Goal: Task Accomplishment & Management: Manage account settings

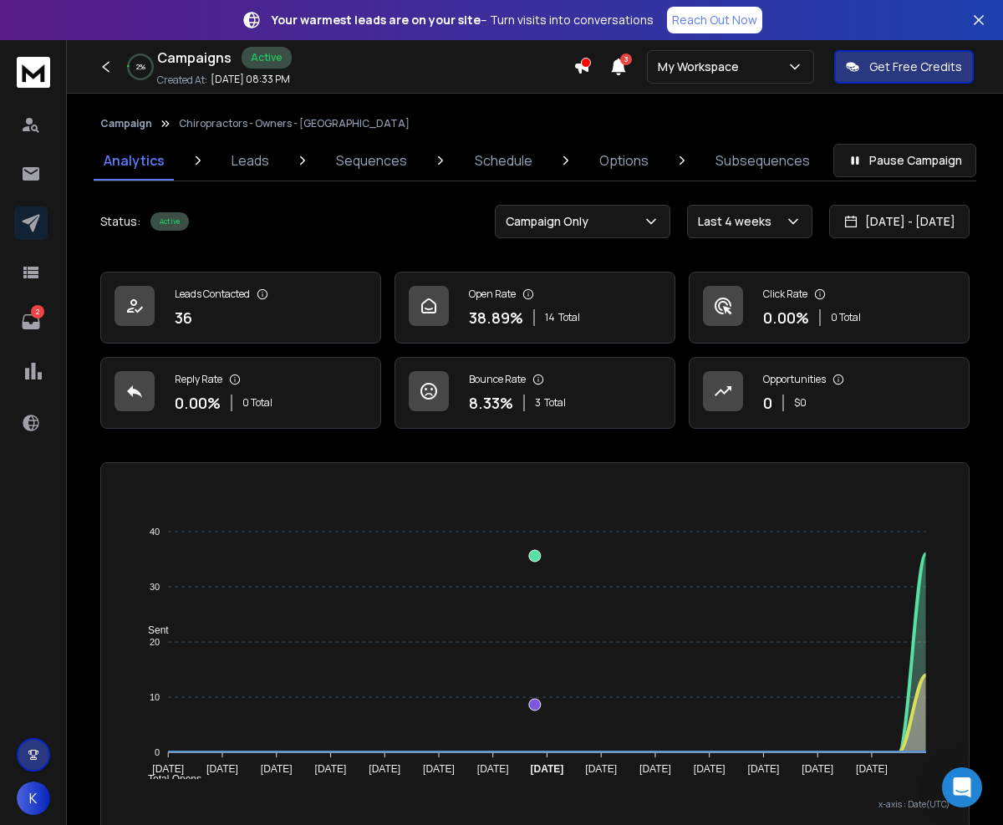
scroll to position [259, 0]
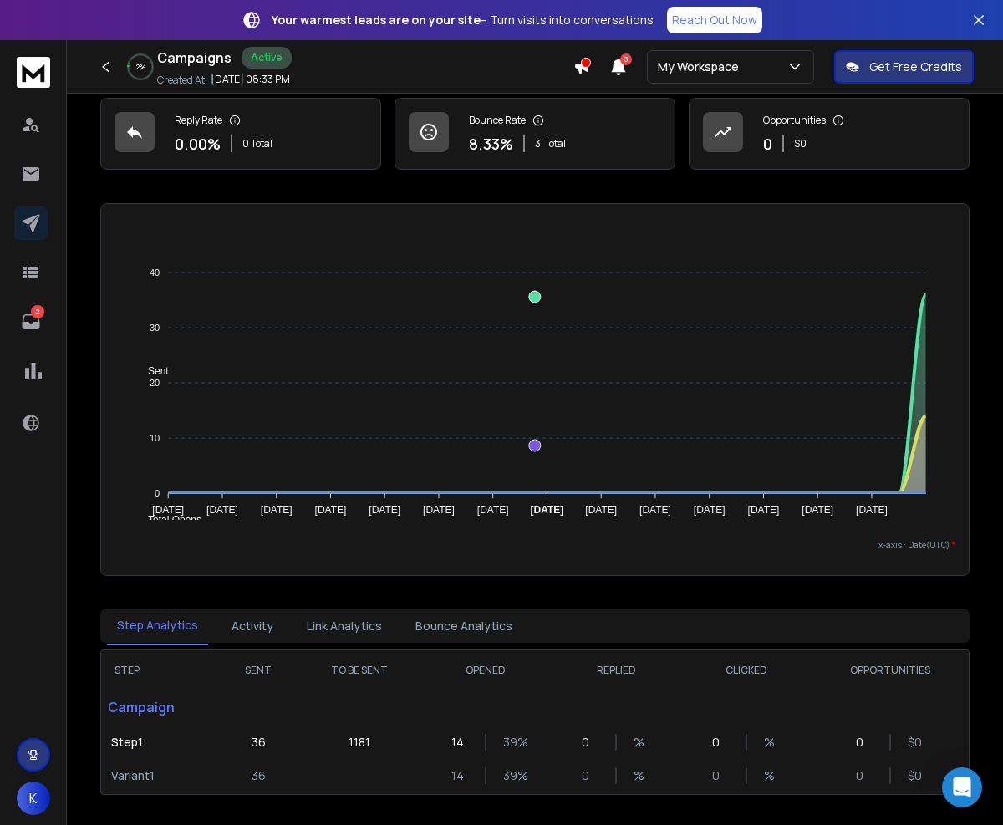
click at [272, 624] on button "Activity" at bounding box center [253, 626] width 62 height 37
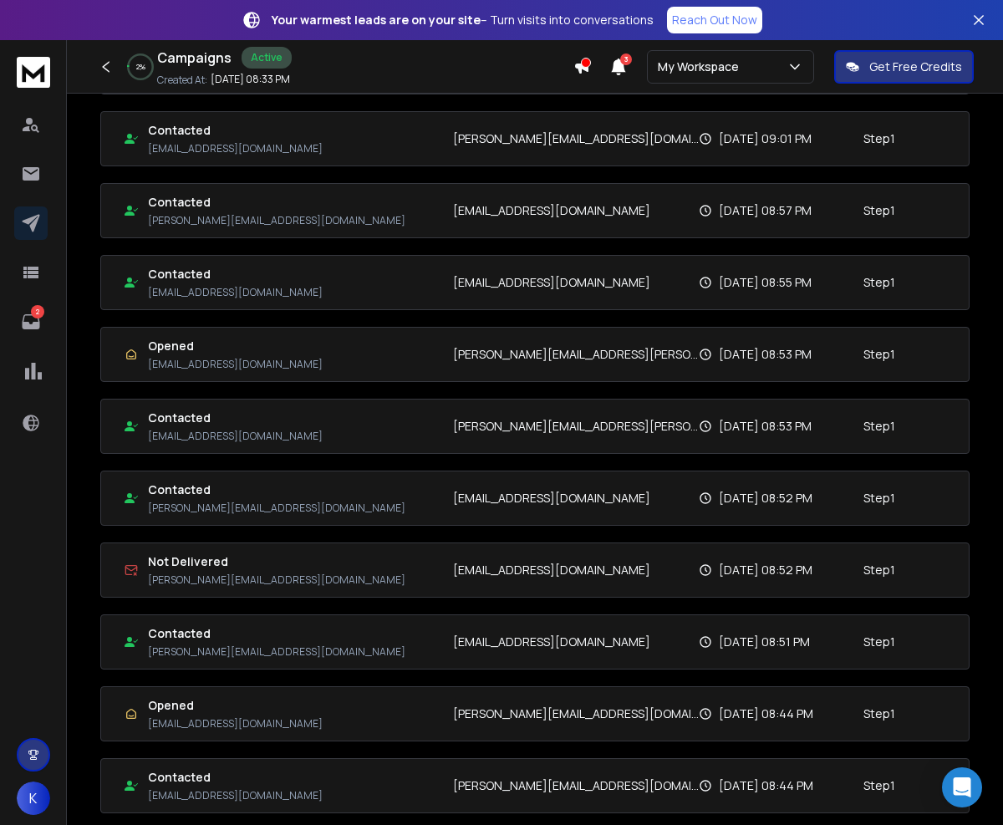
scroll to position [2999, 0]
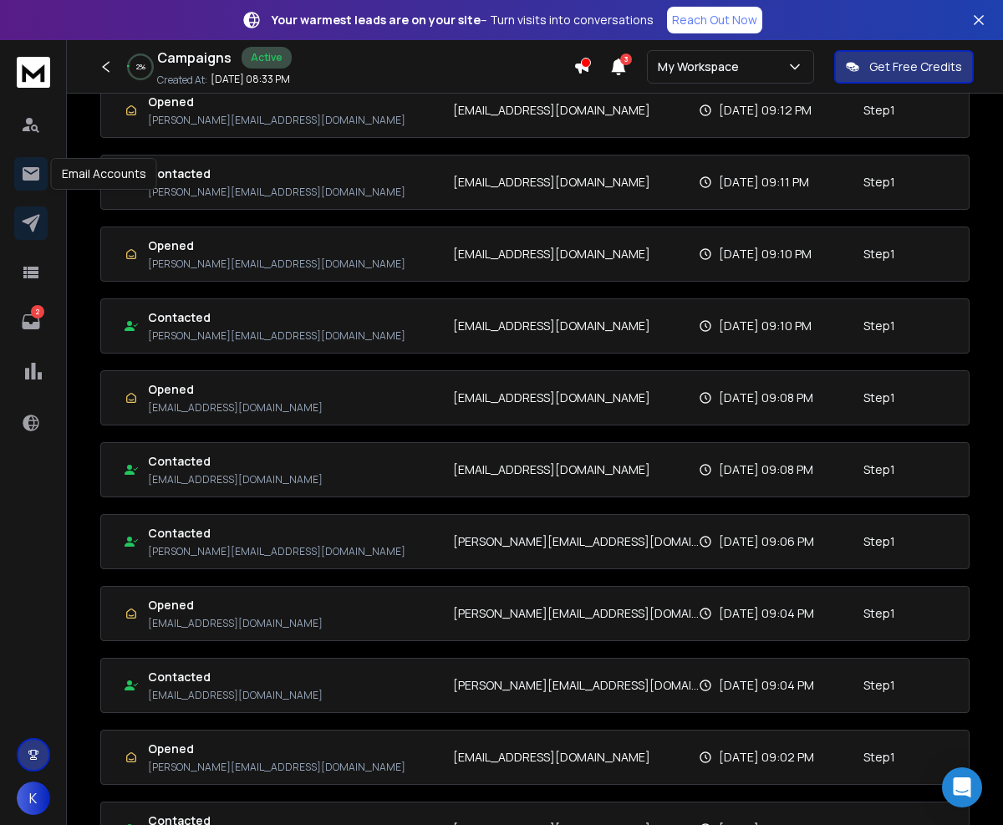
click at [36, 164] on icon at bounding box center [31, 174] width 20 height 20
click at [31, 171] on icon at bounding box center [31, 173] width 17 height 13
click at [37, 234] on link at bounding box center [30, 222] width 33 height 33
click at [34, 258] on link at bounding box center [30, 272] width 33 height 33
click at [34, 206] on link at bounding box center [30, 222] width 33 height 33
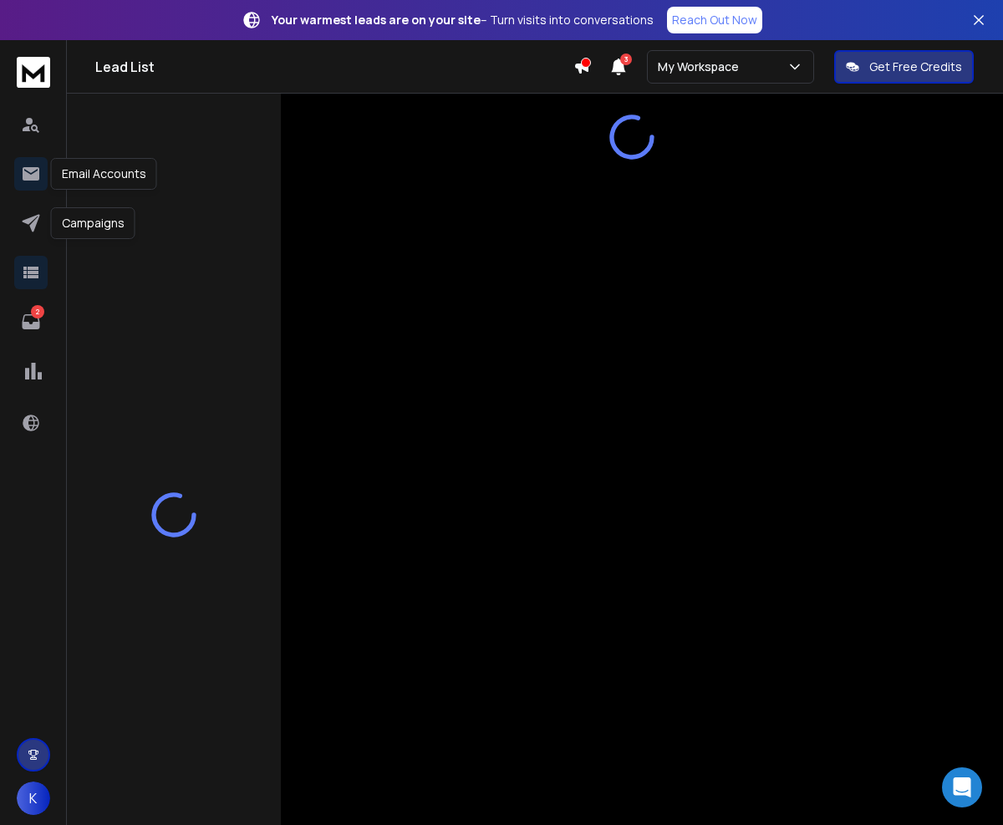
click at [32, 170] on icon at bounding box center [31, 173] width 17 height 13
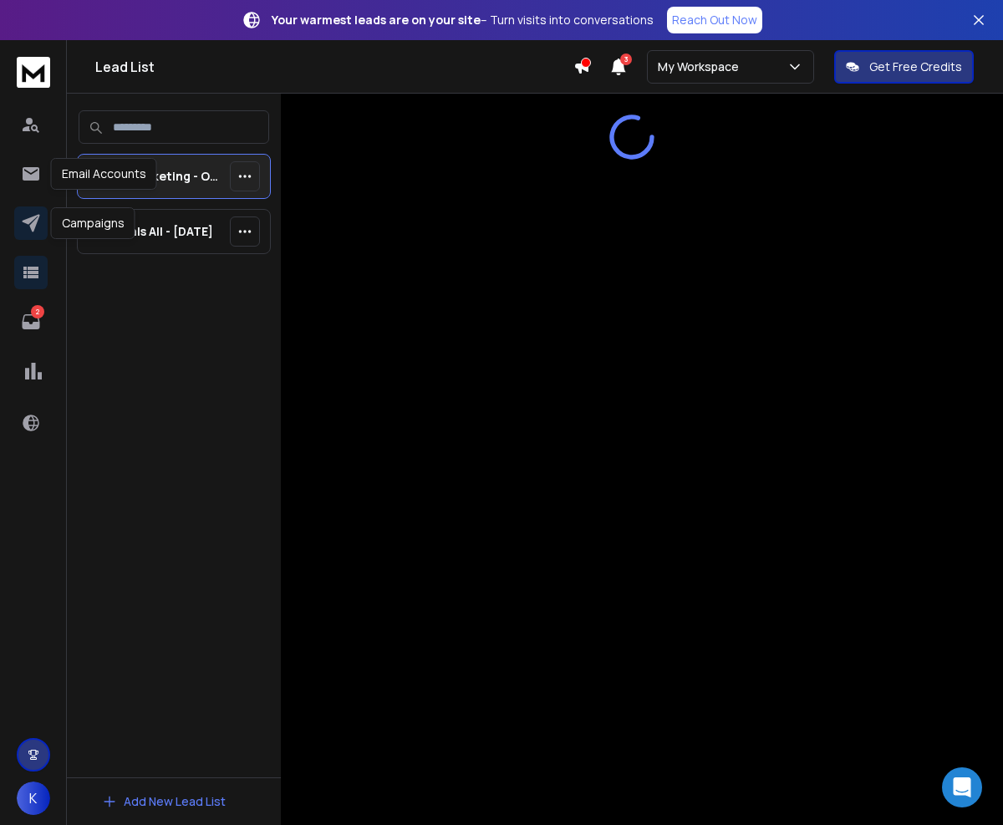
click at [33, 209] on link at bounding box center [30, 222] width 33 height 33
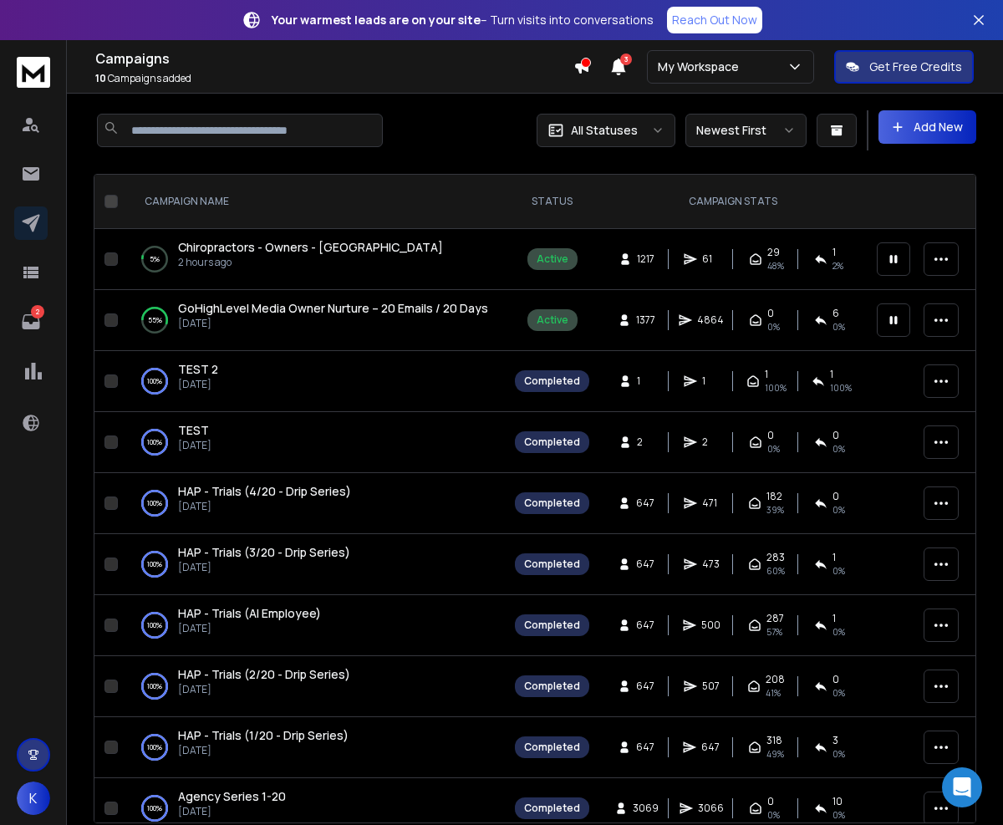
click at [386, 251] on div "5 % Chiropractors - Owners - USA 2 hours ago" at bounding box center [314, 259] width 347 height 40
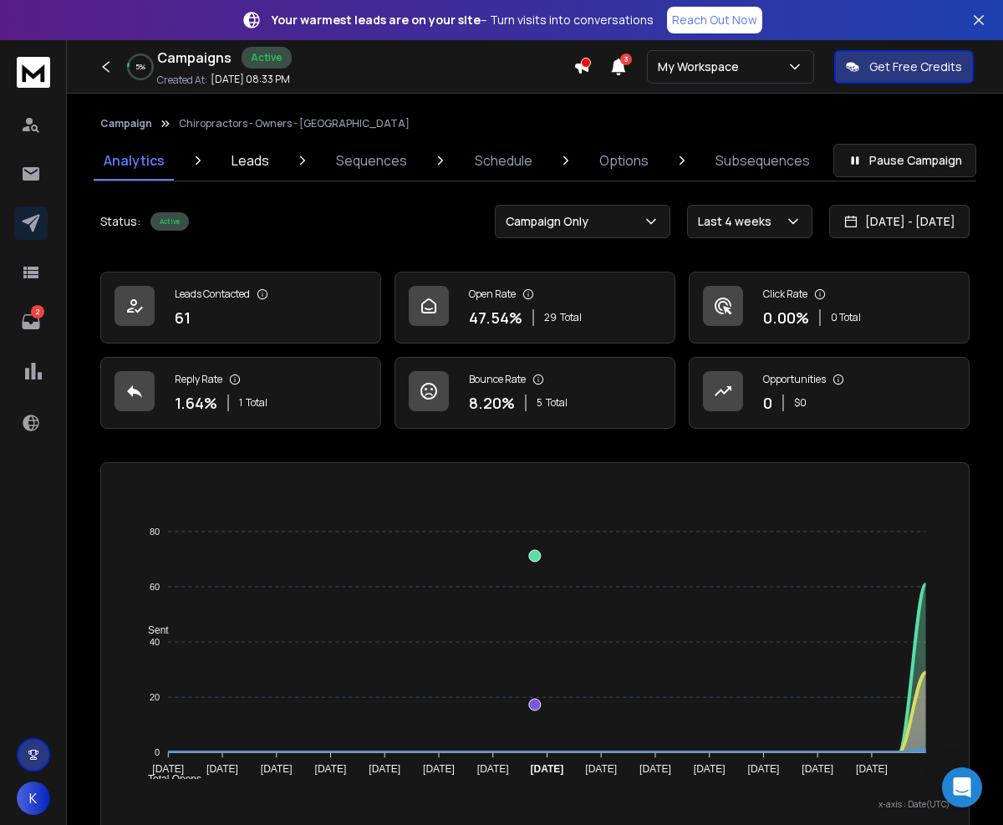
click at [253, 160] on p "Leads" at bounding box center [251, 160] width 38 height 20
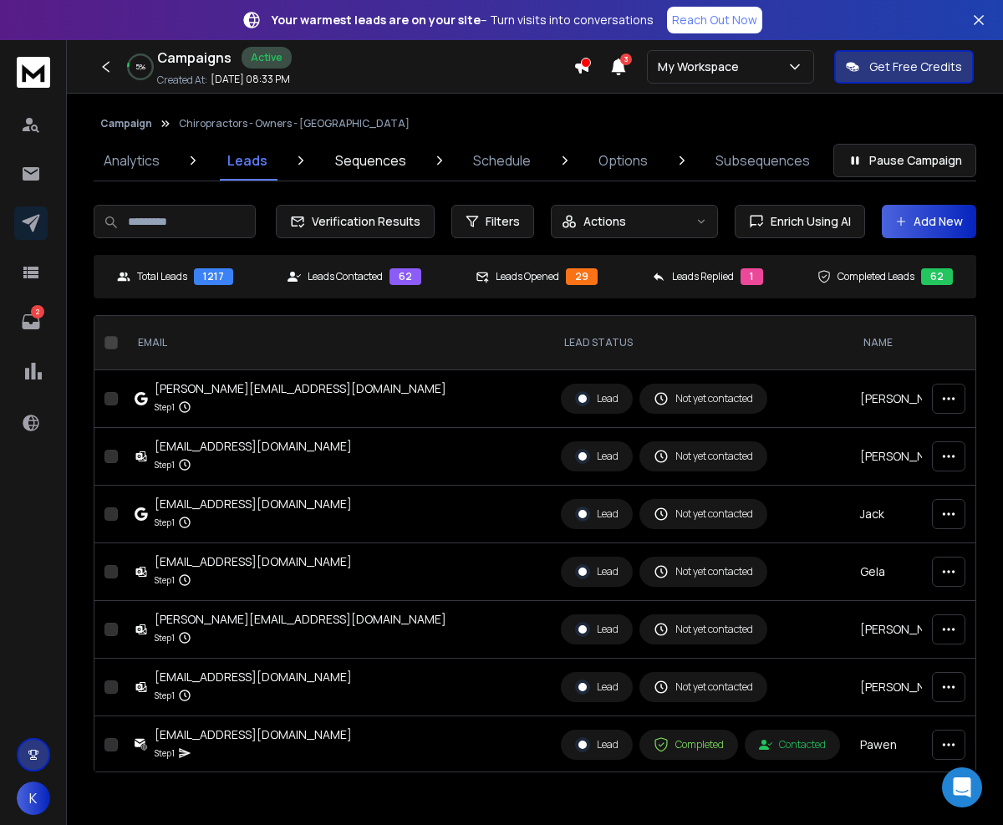
click at [382, 166] on p "Sequences" at bounding box center [370, 160] width 71 height 20
click at [358, 164] on p "Sequences" at bounding box center [370, 160] width 71 height 20
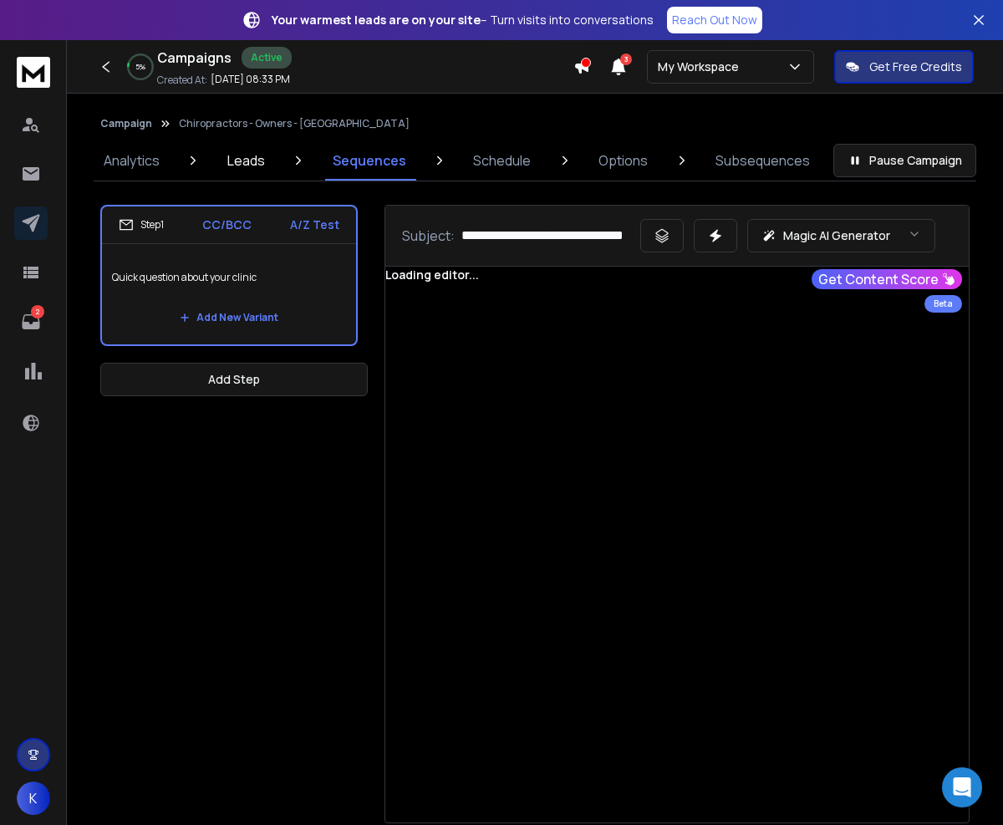
click at [256, 164] on p "Leads" at bounding box center [246, 160] width 38 height 20
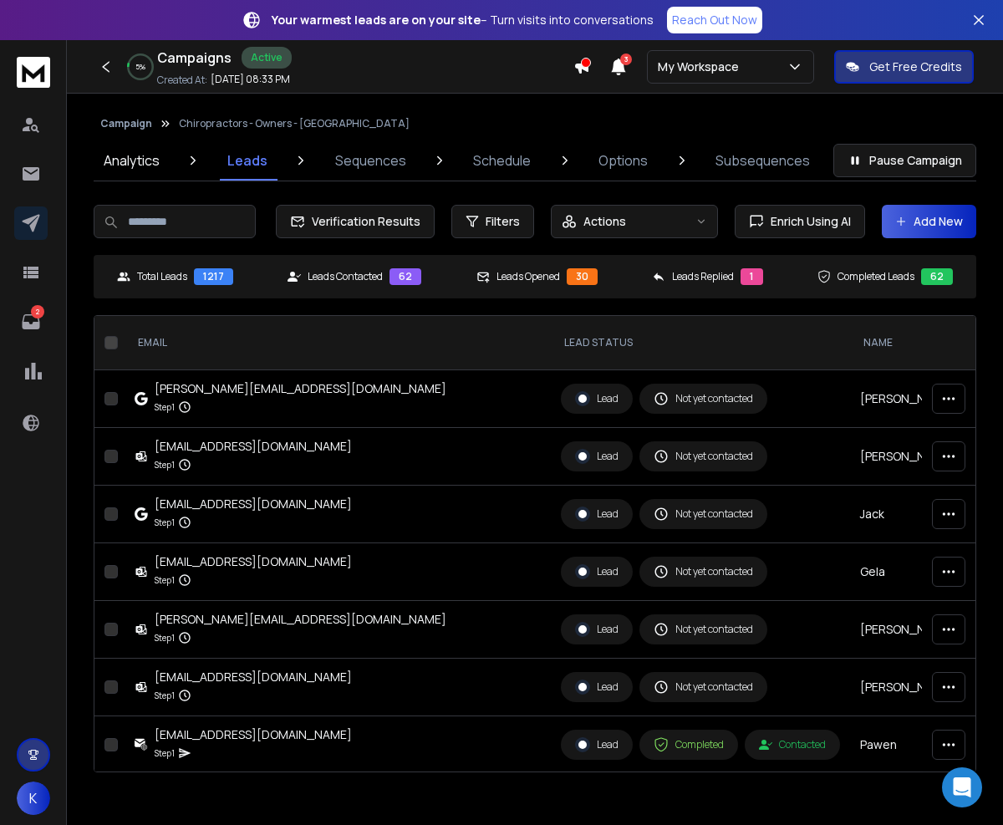
click at [145, 152] on p "Analytics" at bounding box center [132, 160] width 56 height 20
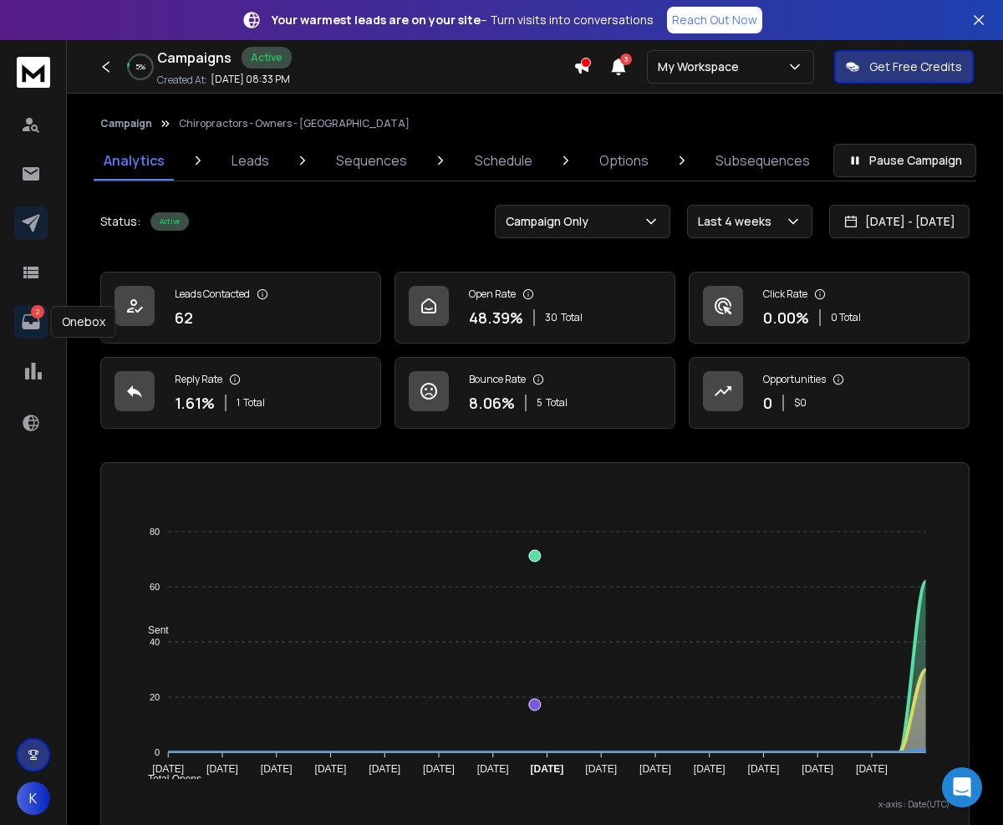
click at [25, 325] on icon at bounding box center [31, 321] width 18 height 15
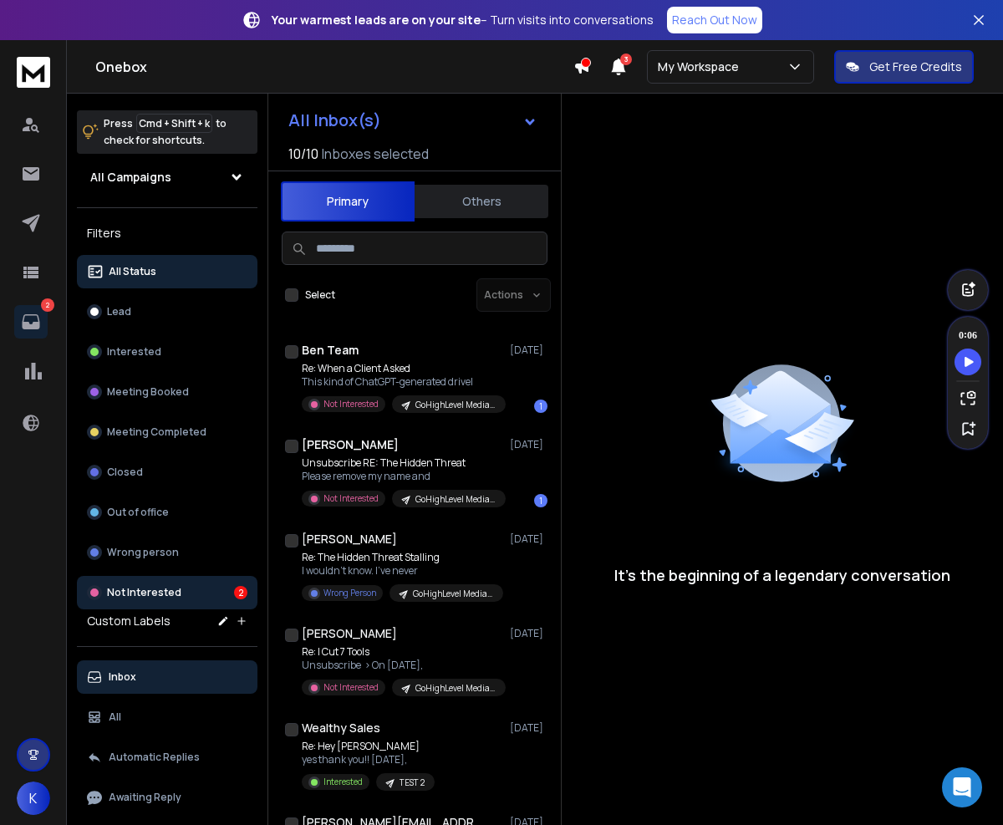
click at [157, 596] on p "Not Interested" at bounding box center [144, 592] width 74 height 13
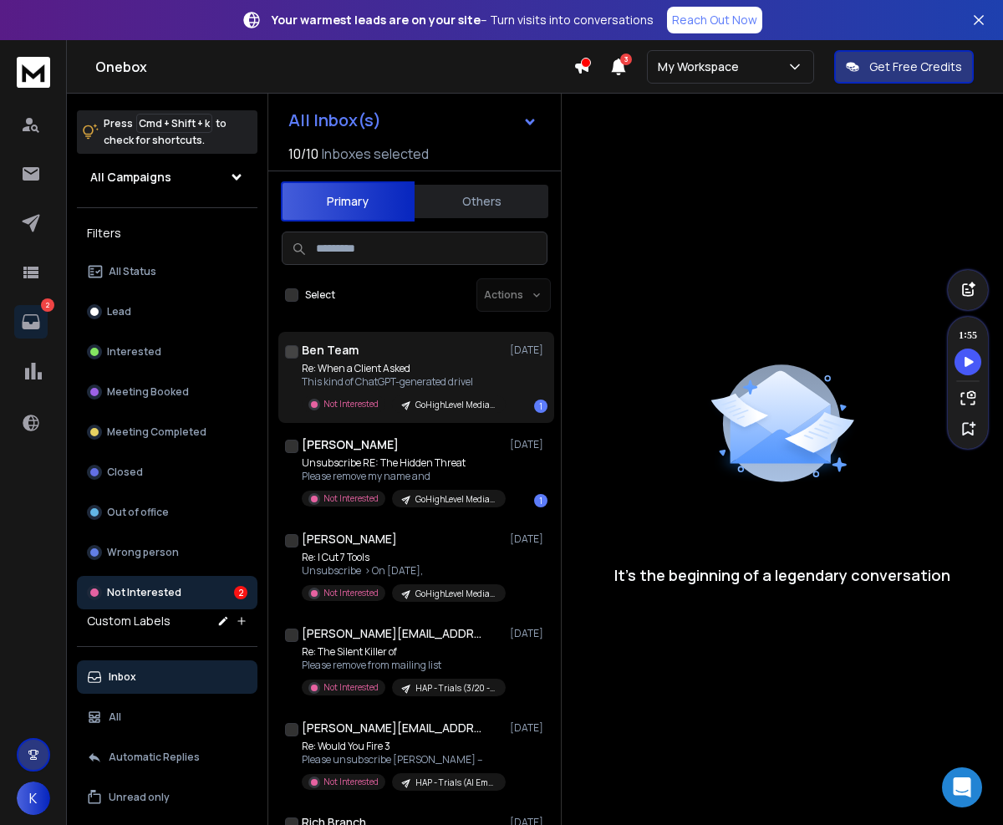
click at [494, 359] on div "Ben Team 14 Sep Re: When a Client Asked This kind of ChatGPT-generated drivel N…" at bounding box center [425, 377] width 246 height 71
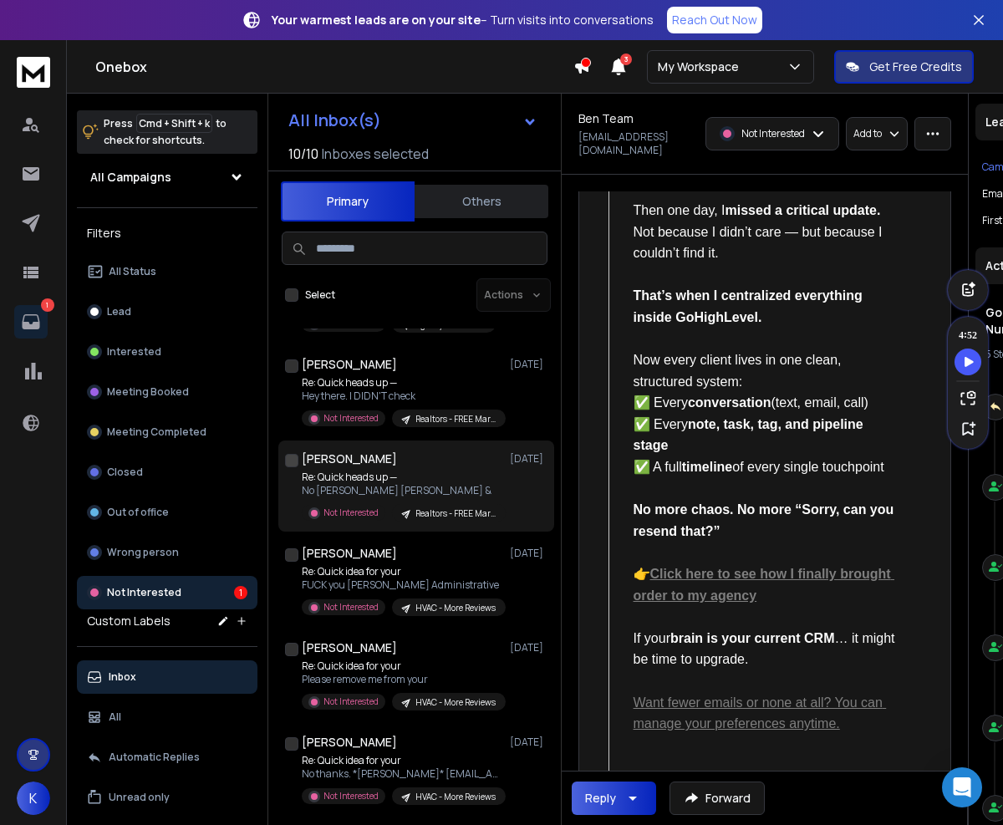
scroll to position [608, 0]
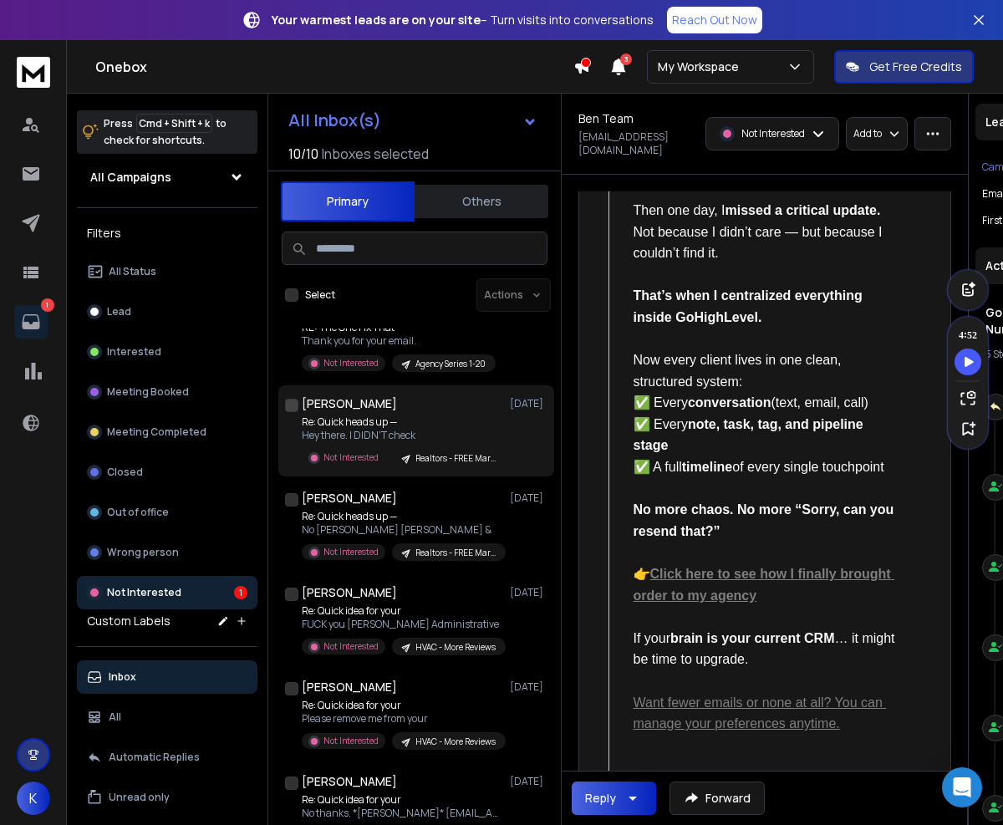
click at [433, 449] on div "Realtors - FREE Marketing Audit" at bounding box center [449, 458] width 114 height 18
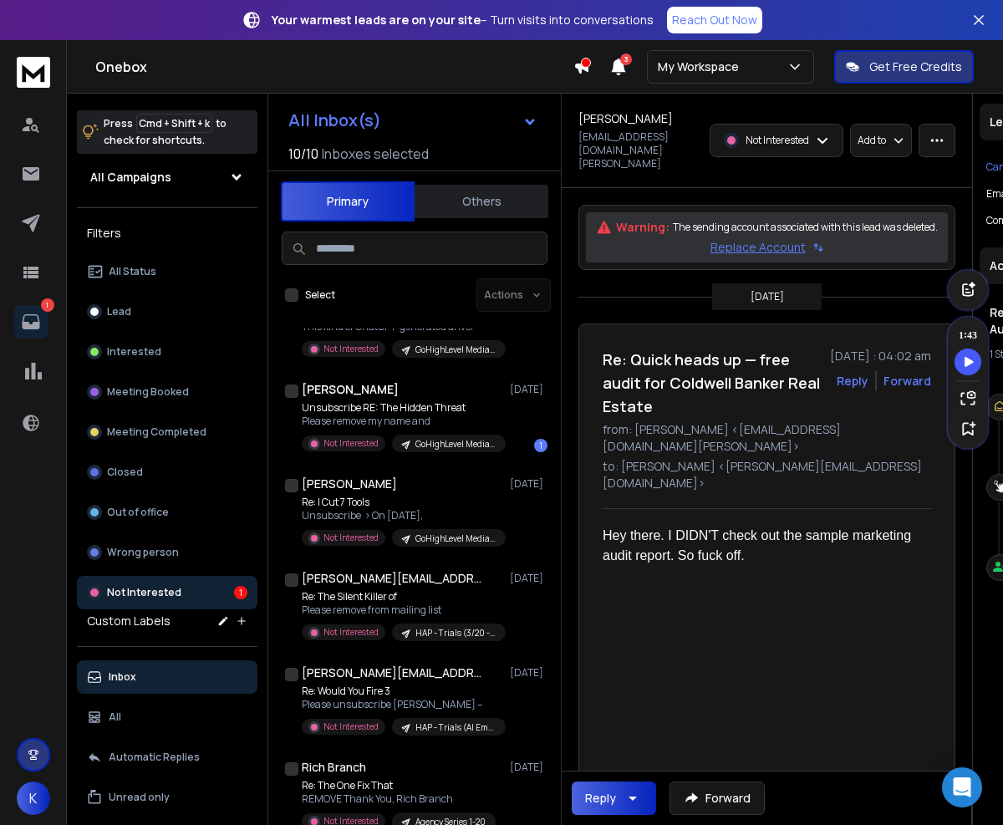
scroll to position [0, 0]
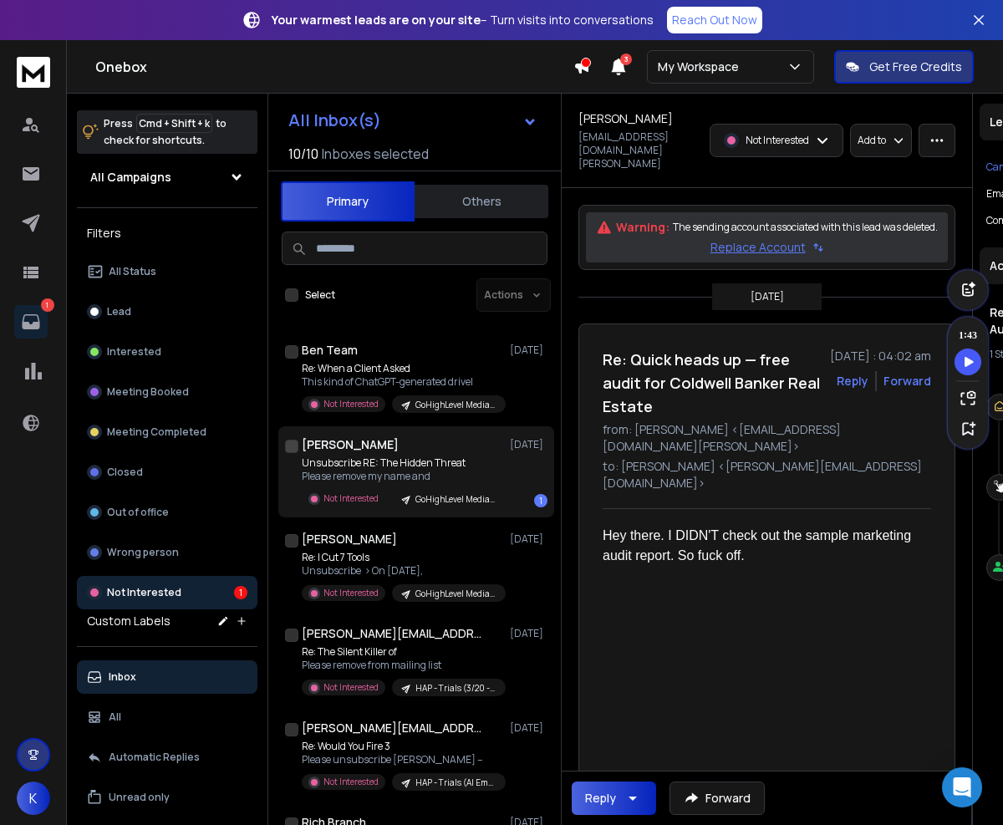
click at [499, 476] on p "Please remove my name and" at bounding box center [402, 476] width 201 height 13
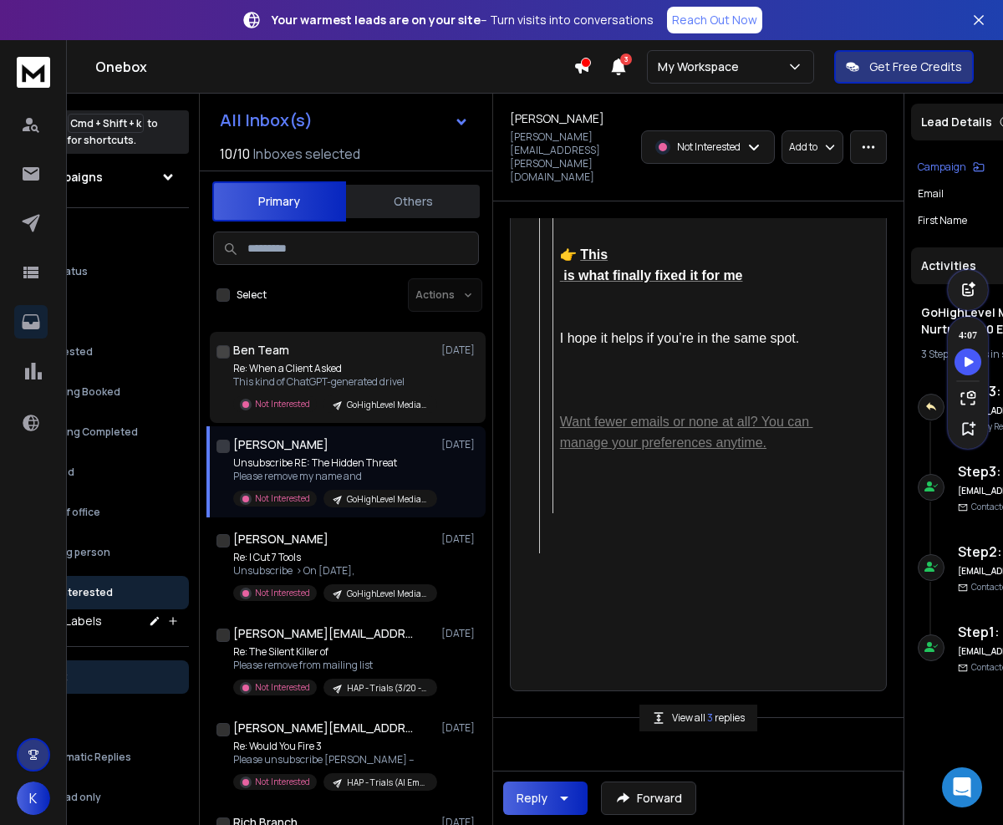
click at [380, 384] on p "This kind of ChatGPT-generated drivel" at bounding box center [333, 381] width 201 height 13
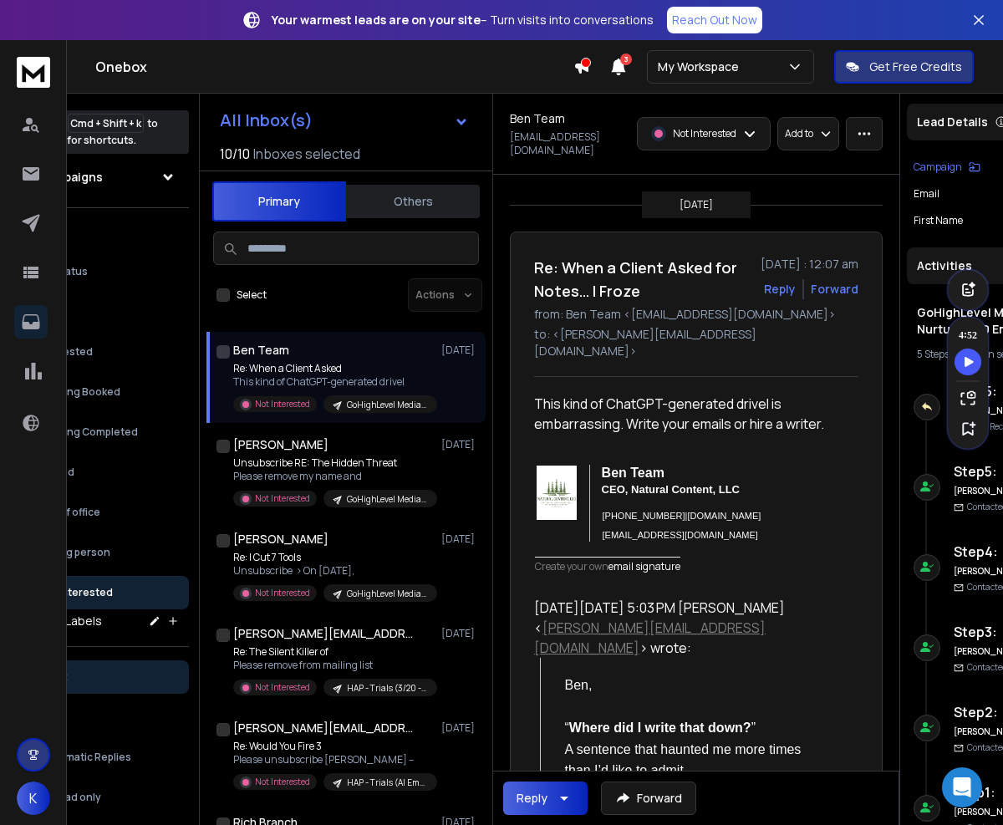
click at [636, 483] on span "Natural Content, LLC" at bounding box center [685, 489] width 109 height 13
click at [642, 394] on div "This kind of ChatGPT-generated drivel is embarrassing. Write your emails or hir…" at bounding box center [689, 414] width 311 height 40
drag, startPoint x: 599, startPoint y: 395, endPoint x: 673, endPoint y: 395, distance: 74.4
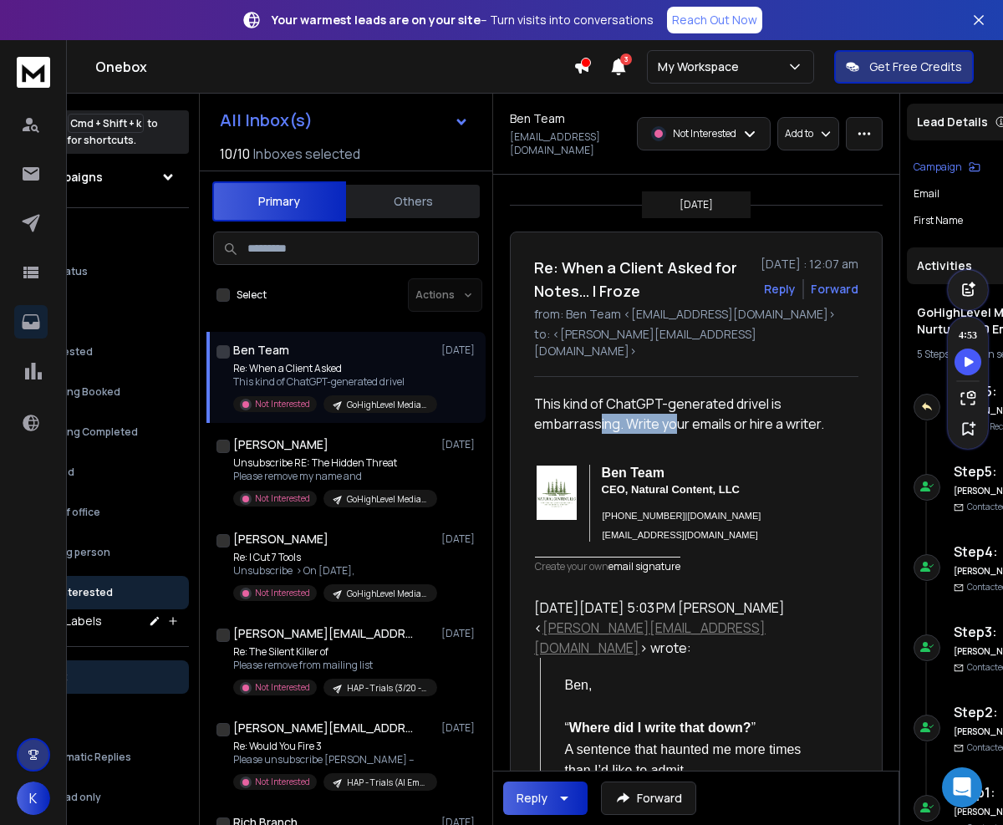
click at [673, 395] on div "This kind of ChatGPT-generated drivel is embarrassing. Write your emails or hir…" at bounding box center [689, 414] width 311 height 40
drag, startPoint x: 731, startPoint y: 375, endPoint x: 781, endPoint y: 375, distance: 50.2
click at [781, 394] on div "This kind of ChatGPT-generated drivel is embarrassing. Write your emails or hir…" at bounding box center [689, 414] width 311 height 40
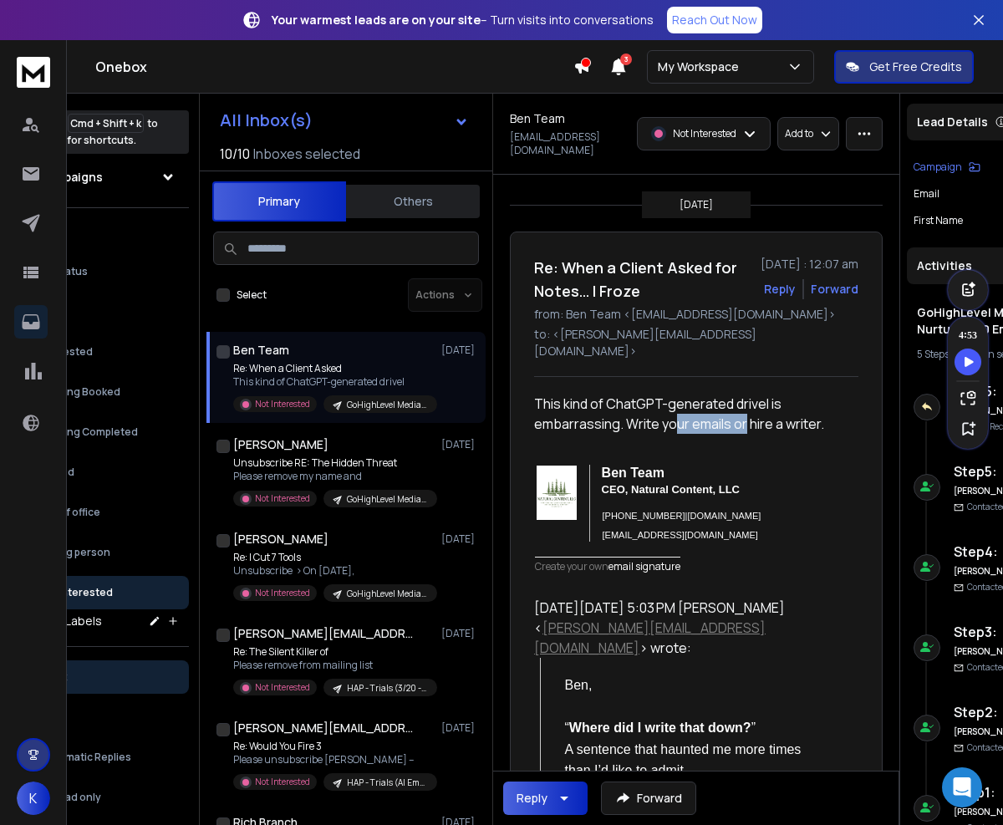
drag, startPoint x: 672, startPoint y: 394, endPoint x: 770, endPoint y: 390, distance: 97.9
click at [770, 394] on div "This kind of ChatGPT-generated drivel is embarrassing. Write your emails or hir…" at bounding box center [689, 414] width 311 height 40
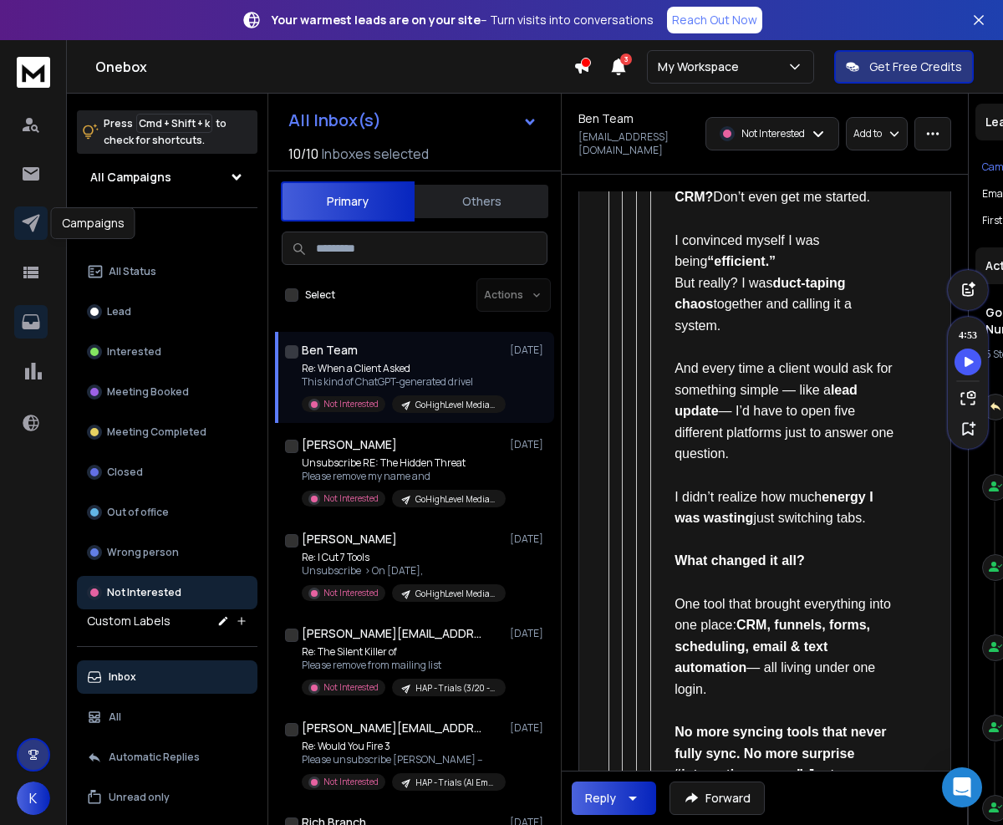
click at [45, 218] on link at bounding box center [30, 222] width 33 height 33
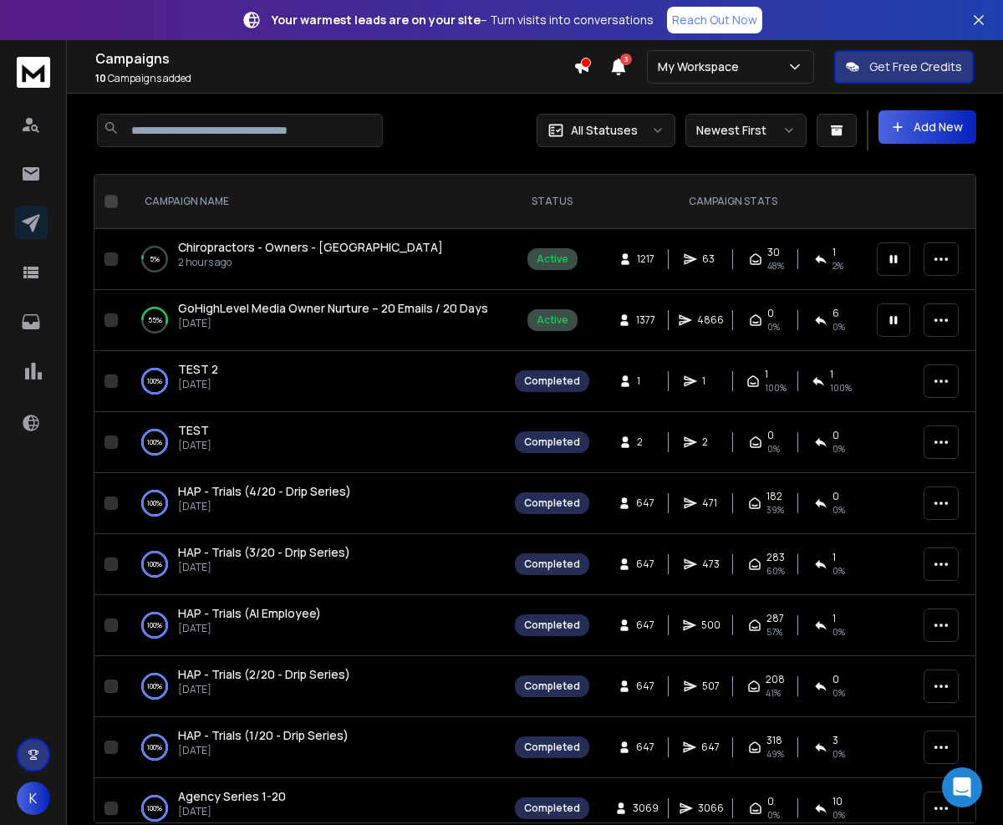
click at [441, 254] on div "5 % Chiropractors - Owners - USA 2 hours ago" at bounding box center [314, 259] width 347 height 40
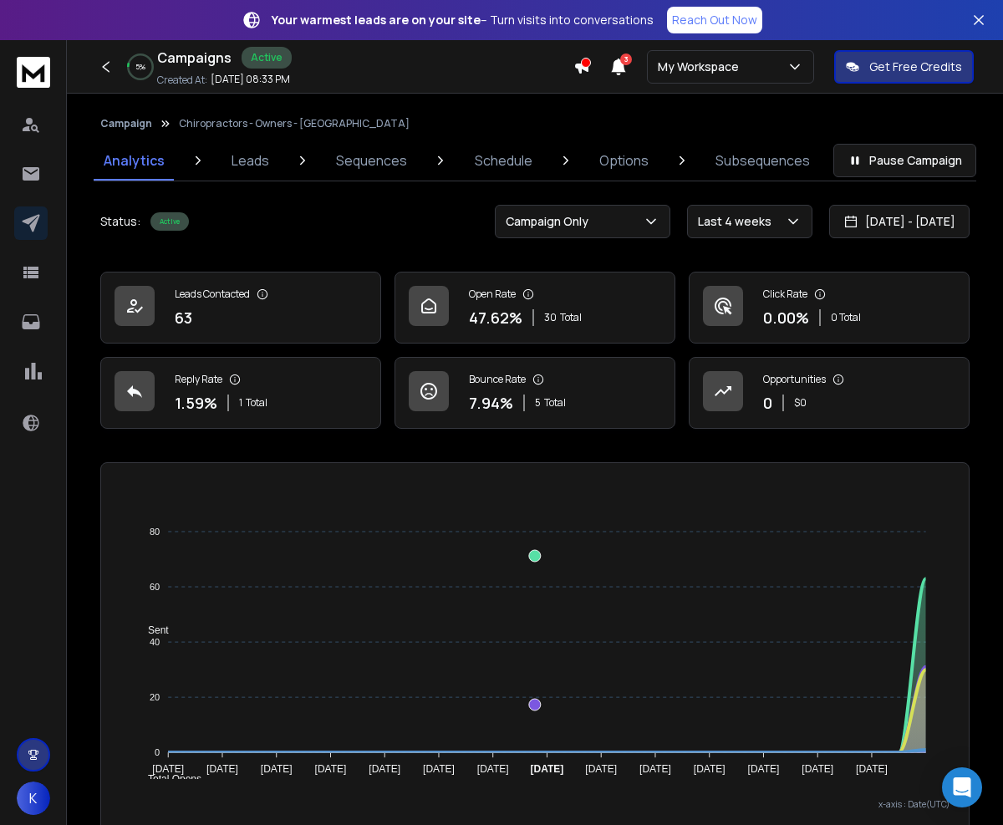
click at [279, 395] on link "Reply Rate 1.59 % 1 Total" at bounding box center [240, 393] width 281 height 72
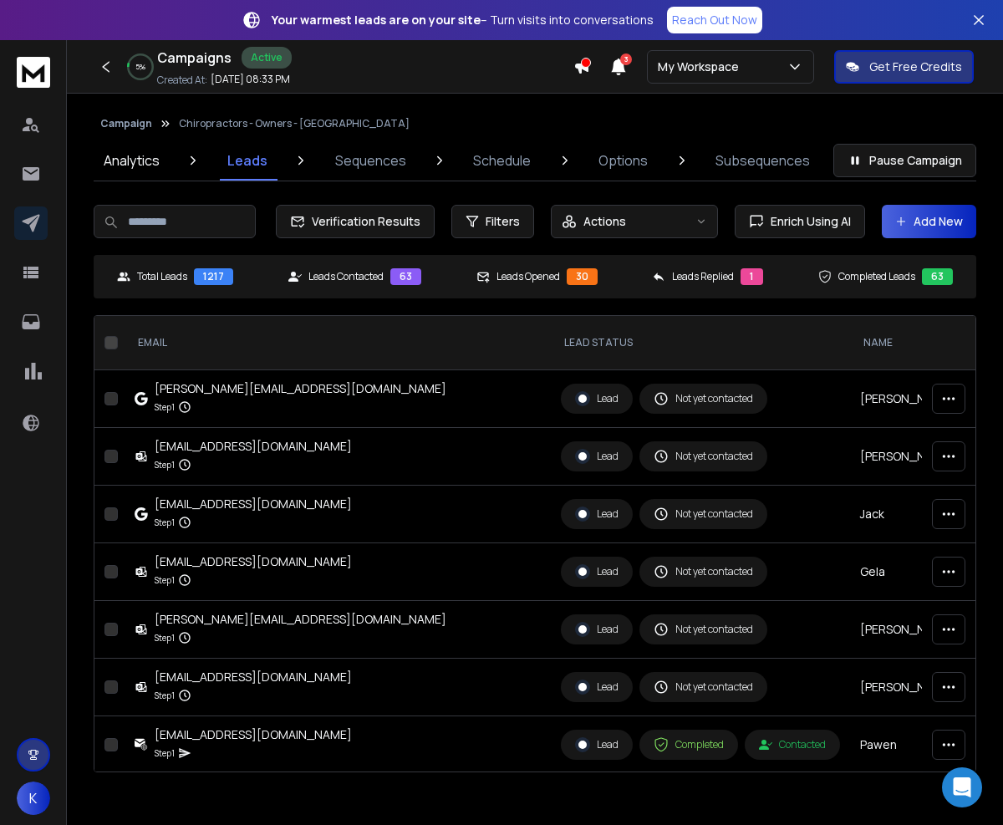
click at [123, 171] on link "Analytics" at bounding box center [132, 160] width 76 height 40
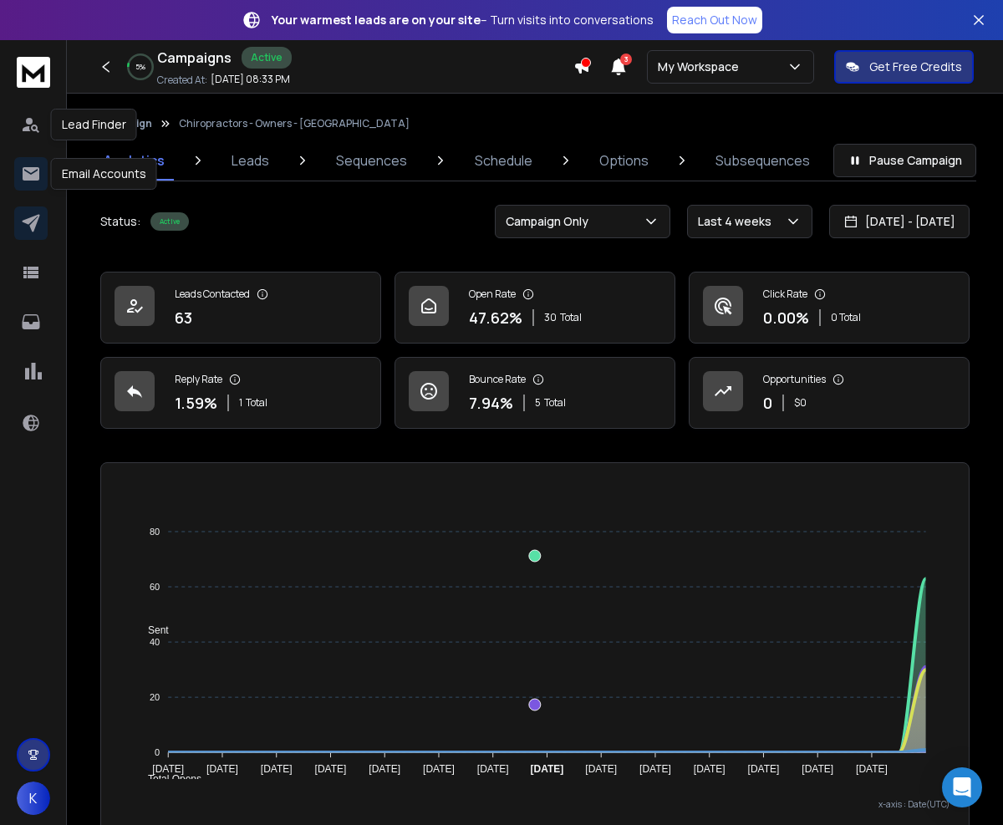
click at [28, 161] on link at bounding box center [30, 173] width 33 height 33
click at [40, 208] on link at bounding box center [30, 222] width 33 height 33
click at [31, 177] on icon at bounding box center [31, 173] width 17 height 13
click at [27, 172] on icon at bounding box center [31, 173] width 17 height 13
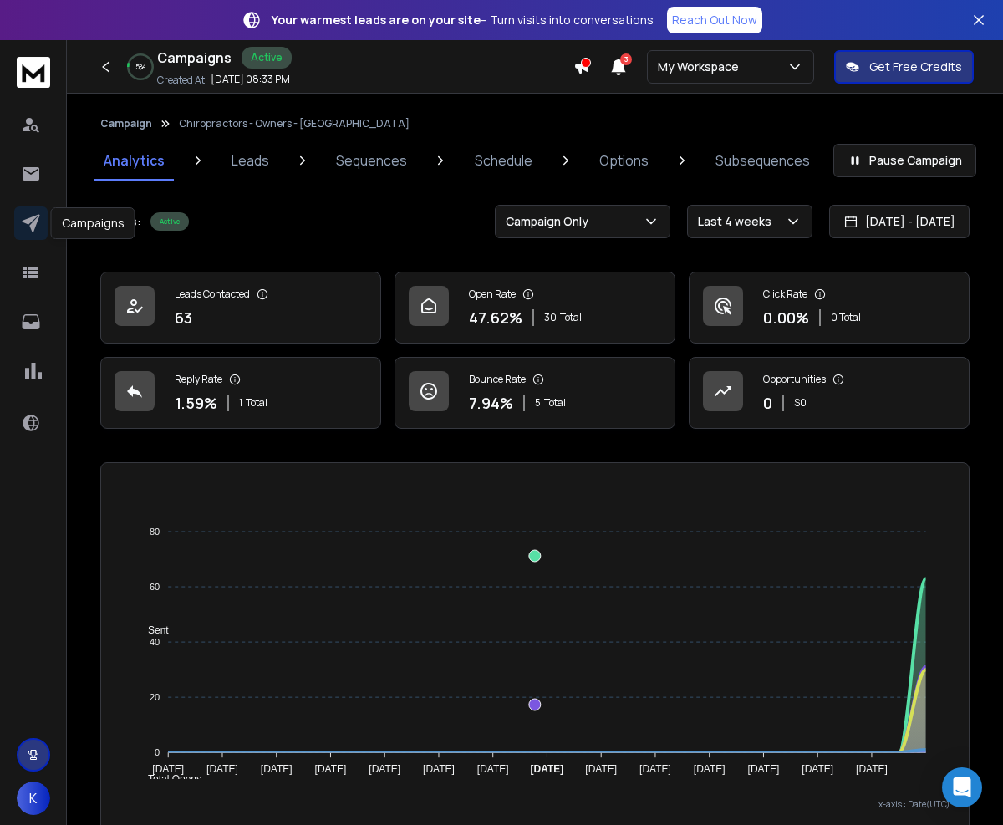
click at [33, 227] on icon at bounding box center [31, 223] width 18 height 18
click at [33, 271] on icon at bounding box center [30, 273] width 15 height 12
click at [32, 215] on icon at bounding box center [31, 223] width 20 height 20
click at [28, 173] on icon at bounding box center [31, 173] width 17 height 13
